Goal: Task Accomplishment & Management: Manage account settings

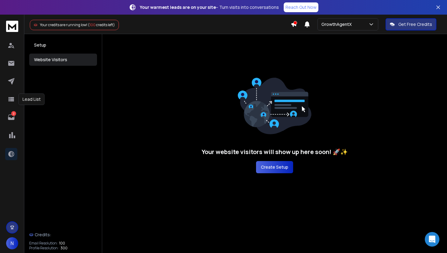
click at [6, 109] on div "2" at bounding box center [12, 100] width 14 height 123
click at [8, 115] on icon at bounding box center [11, 116] width 7 height 7
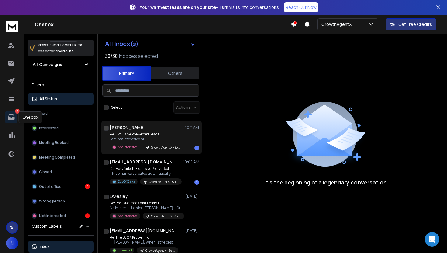
click at [130, 136] on p "Re: Exclusive Pre-vetted Leads" at bounding box center [146, 134] width 73 height 5
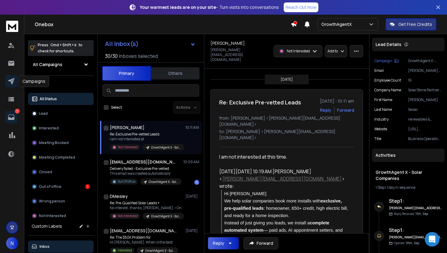
click at [13, 85] on icon at bounding box center [11, 81] width 7 height 7
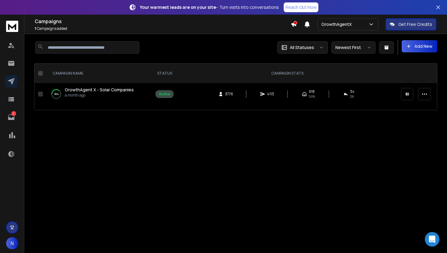
click at [99, 92] on span "GrowthAgent X - Solar Companies" at bounding box center [99, 90] width 69 height 6
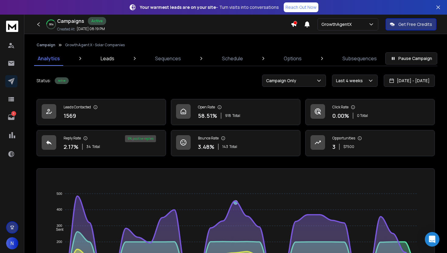
click at [111, 59] on p "Leads" at bounding box center [108, 58] width 14 height 7
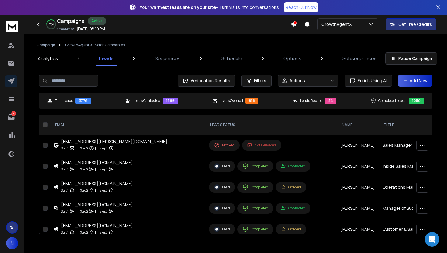
click at [55, 59] on p "Analytics" at bounding box center [48, 58] width 20 height 7
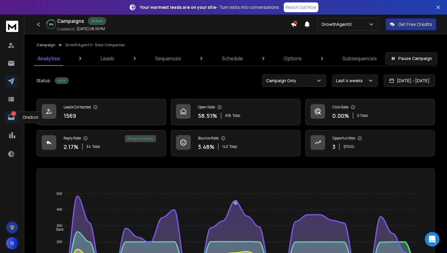
click at [12, 115] on icon at bounding box center [11, 116] width 7 height 7
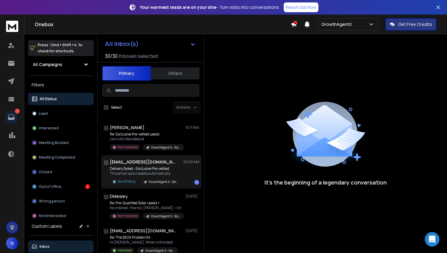
click at [137, 160] on h1 "[EMAIL_ADDRESS][DOMAIN_NAME]" at bounding box center [143, 162] width 67 height 6
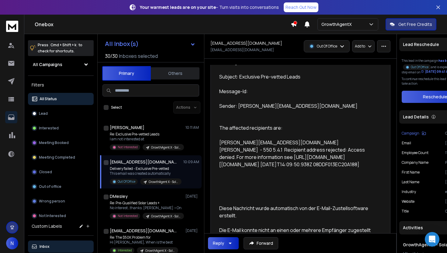
scroll to position [123, 0]
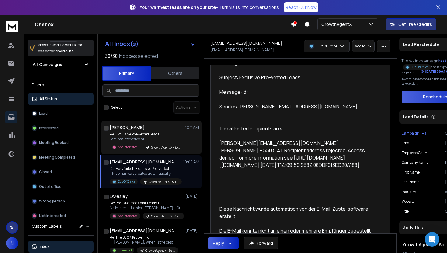
click at [139, 134] on p "Re: Exclusive Pre-vetted Leads" at bounding box center [146, 134] width 73 height 5
